Goal: Task Accomplishment & Management: Use online tool/utility

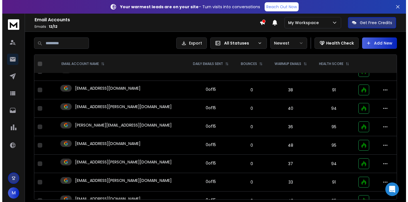
scroll to position [99, 0]
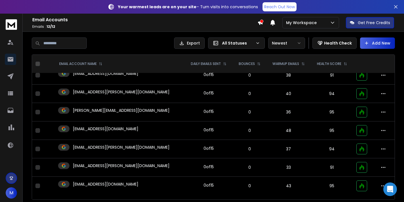
click at [209, 165] on div "0 of 15" at bounding box center [208, 167] width 10 height 6
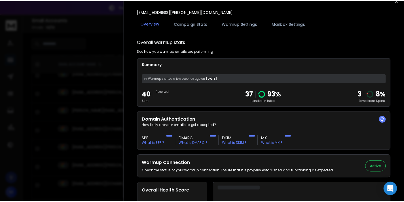
scroll to position [0, 0]
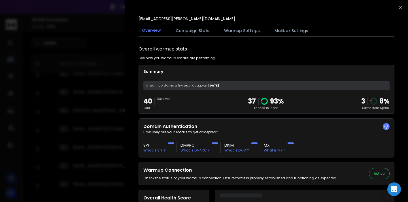
click at [106, 128] on div at bounding box center [204, 101] width 408 height 202
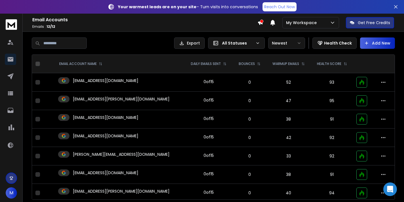
click at [134, 114] on p "[EMAIL_ADDRESS][DOMAIN_NAME]" at bounding box center [105, 117] width 65 height 6
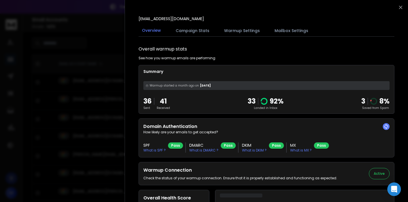
click at [96, 93] on div at bounding box center [204, 101] width 408 height 202
